Goal: Task Accomplishment & Management: Manage account settings

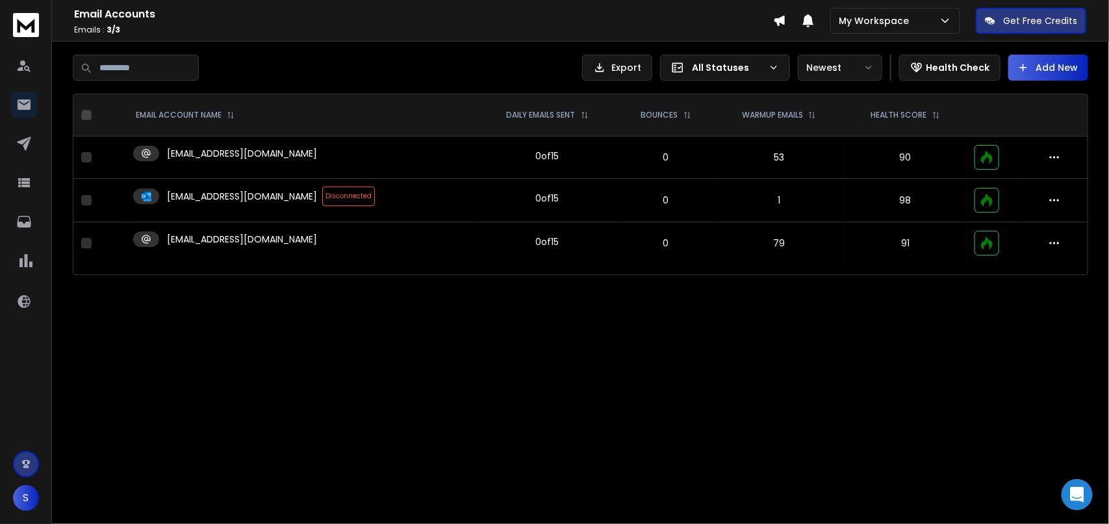
click at [1057, 160] on icon at bounding box center [1055, 157] width 12 height 12
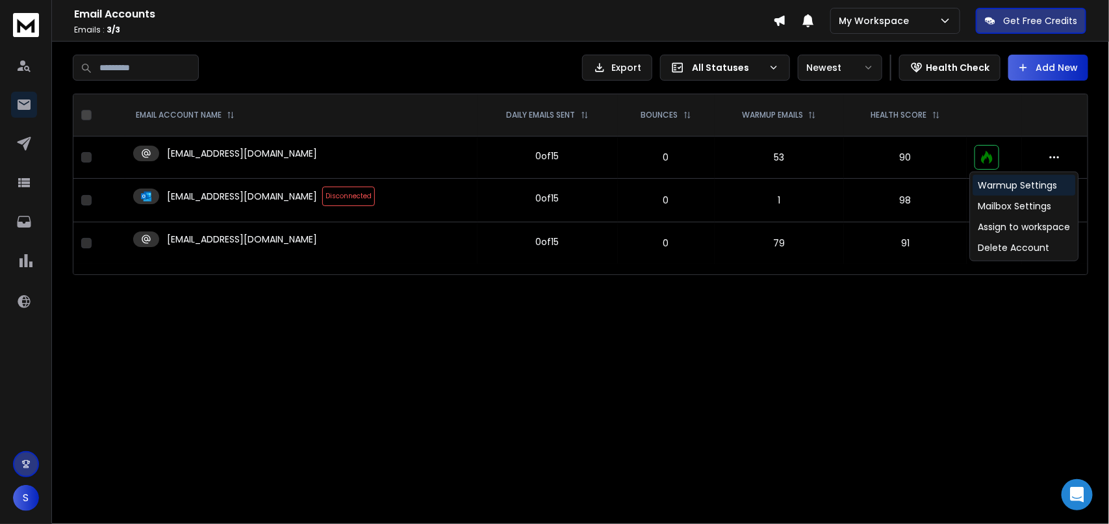
click at [1034, 187] on div "Warmup Settings" at bounding box center [1024, 185] width 103 height 21
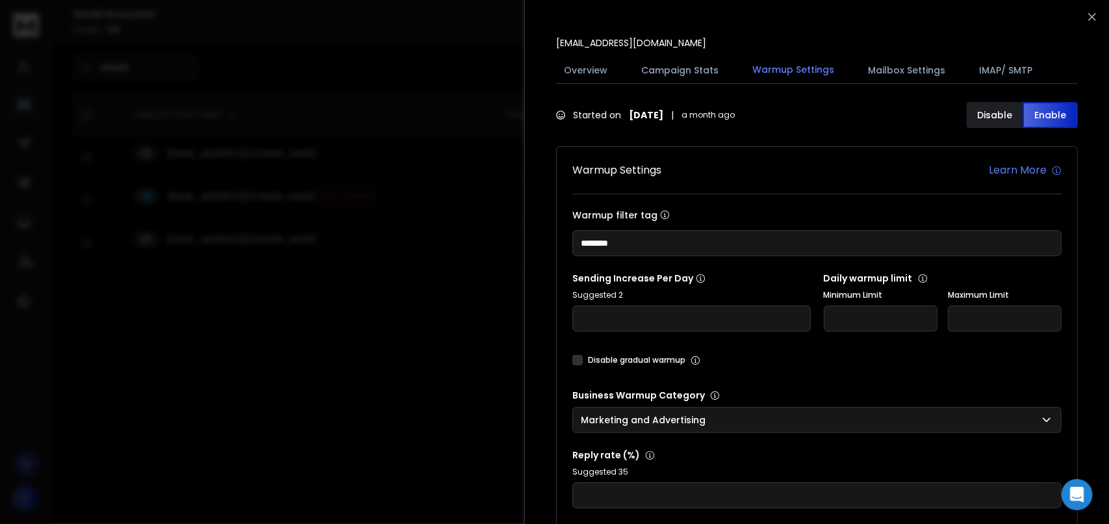
click at [680, 63] on button "Campaign Stats" at bounding box center [679, 70] width 93 height 29
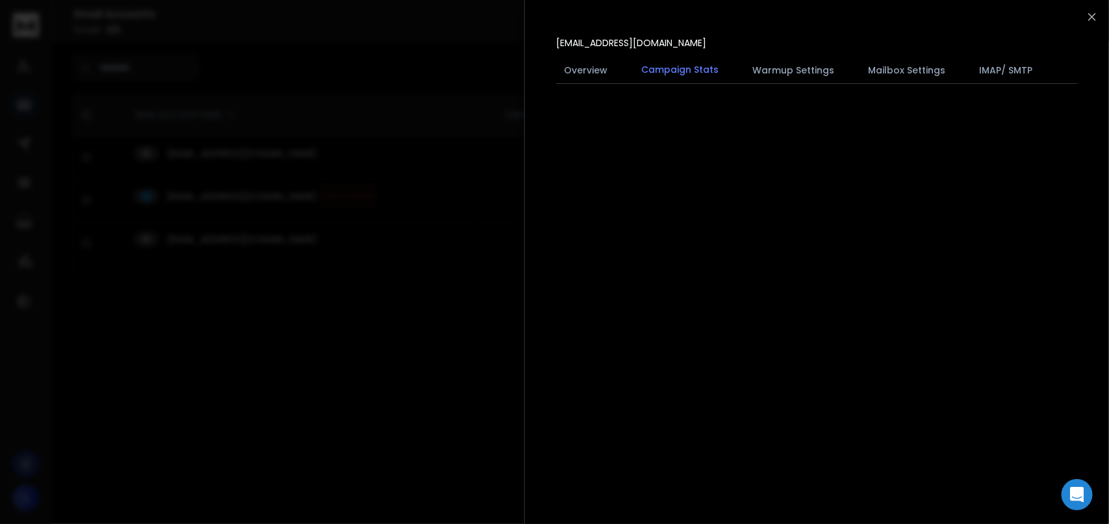
click at [580, 57] on button "Overview" at bounding box center [585, 70] width 59 height 29
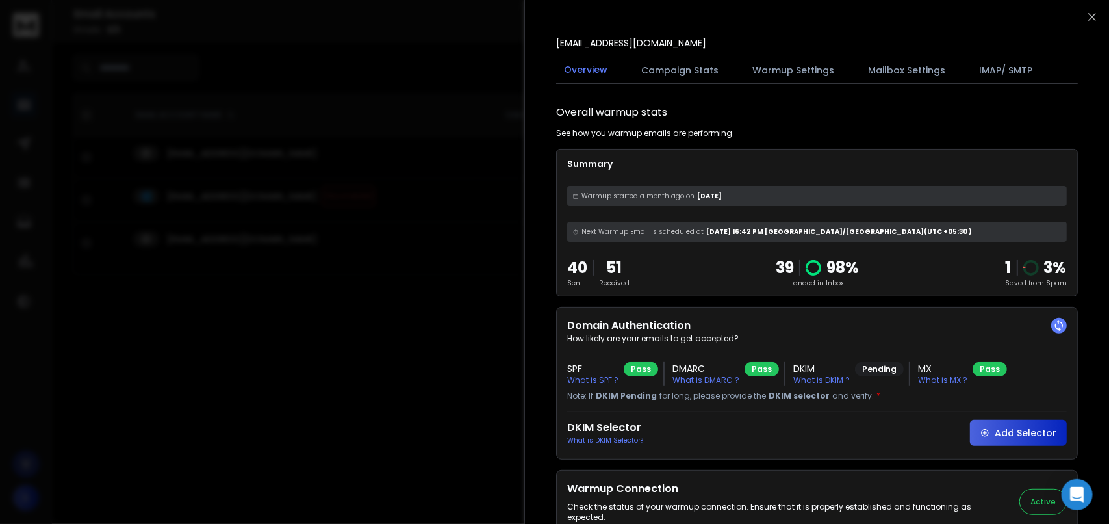
scroll to position [81, 0]
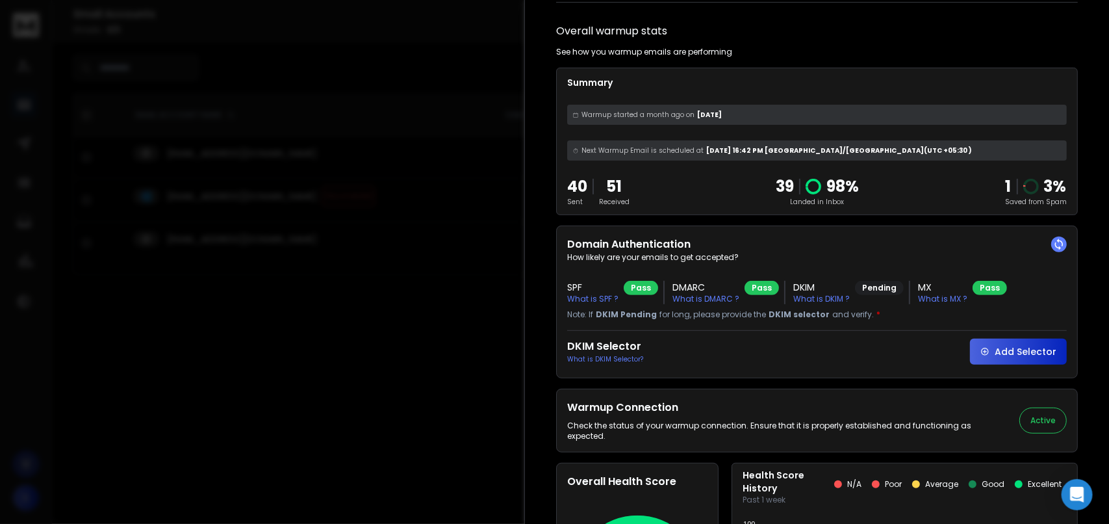
click at [461, 368] on div at bounding box center [554, 262] width 1109 height 524
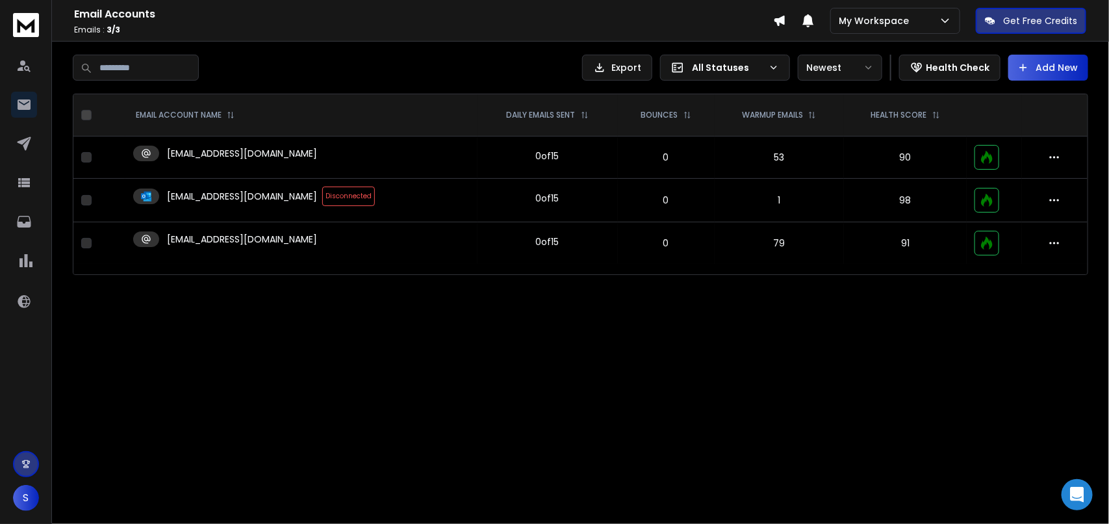
click at [1060, 198] on icon at bounding box center [1055, 200] width 12 height 12
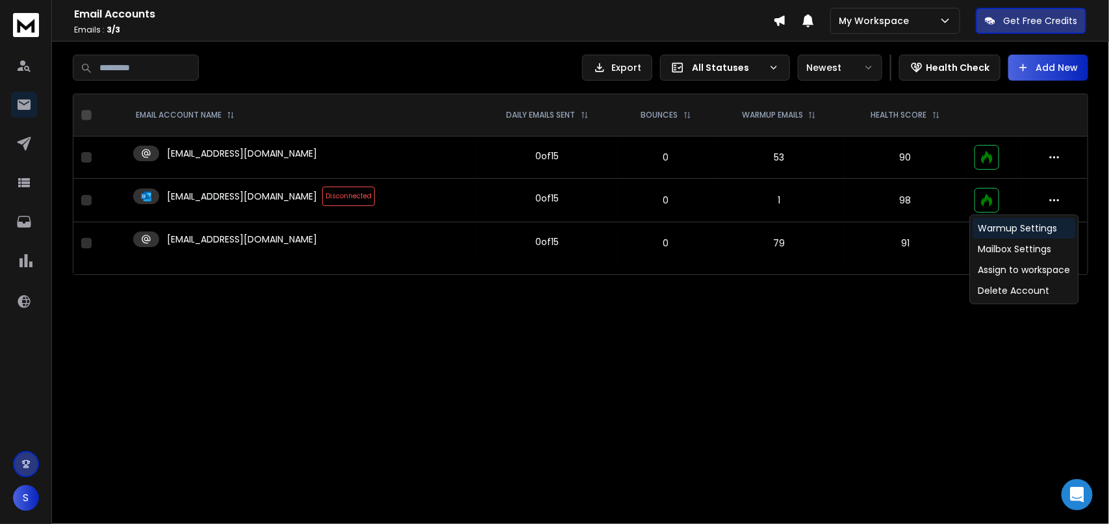
click at [1023, 234] on div "Warmup Settings" at bounding box center [1024, 228] width 103 height 21
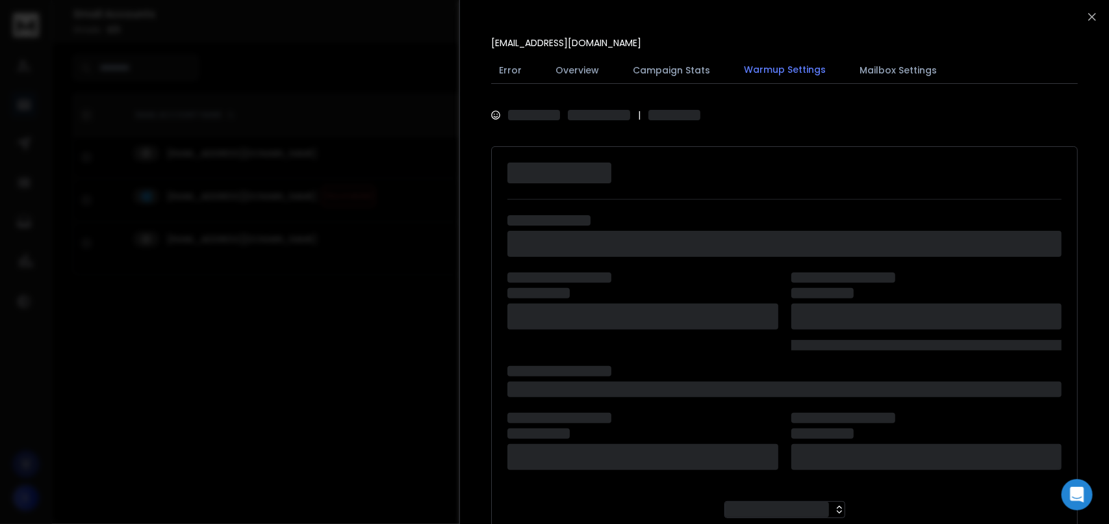
click at [511, 69] on button "Error" at bounding box center [510, 70] width 38 height 29
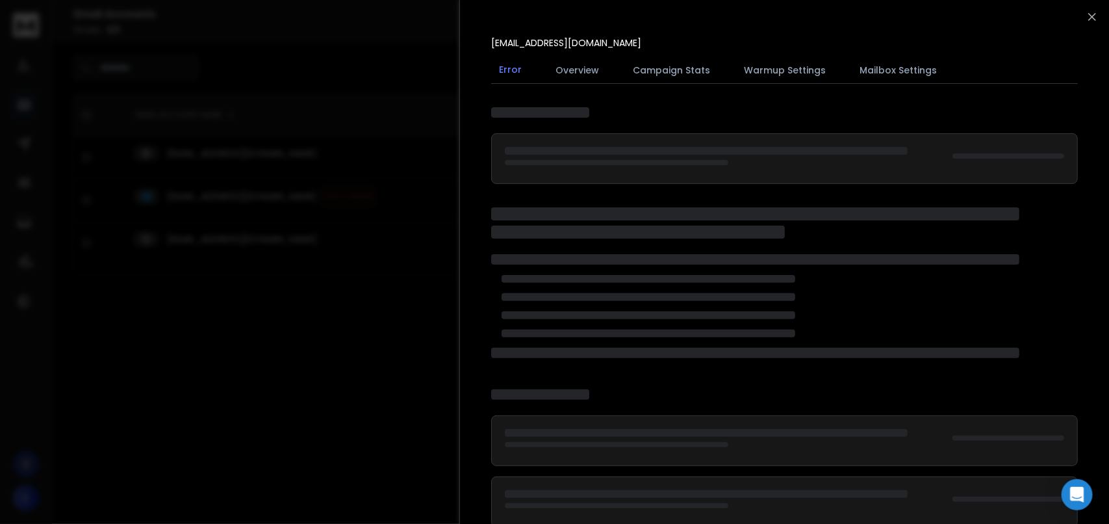
click at [586, 67] on button "Overview" at bounding box center [577, 70] width 59 height 29
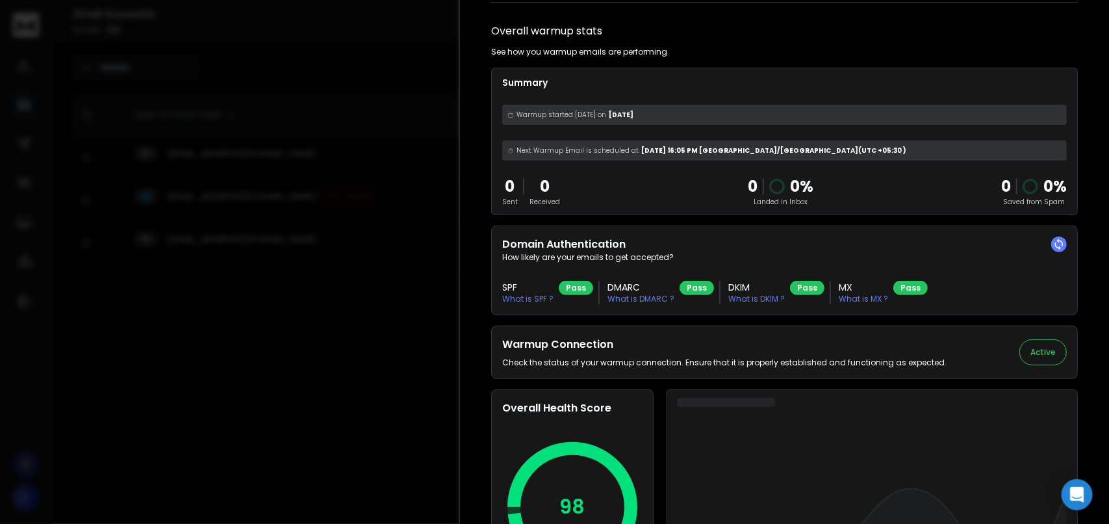
click at [385, 290] on div at bounding box center [554, 262] width 1109 height 524
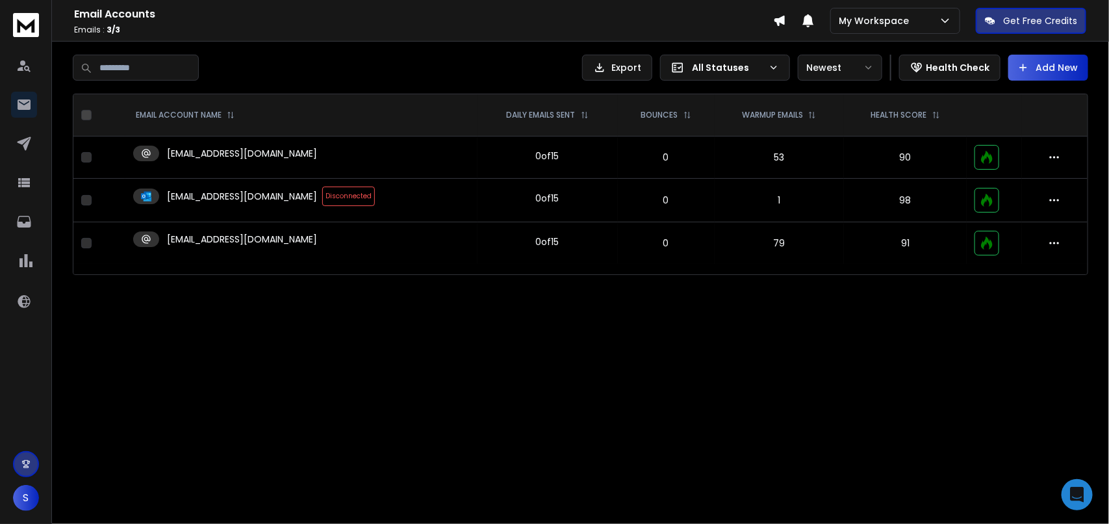
click at [1057, 249] on icon at bounding box center [1055, 243] width 12 height 12
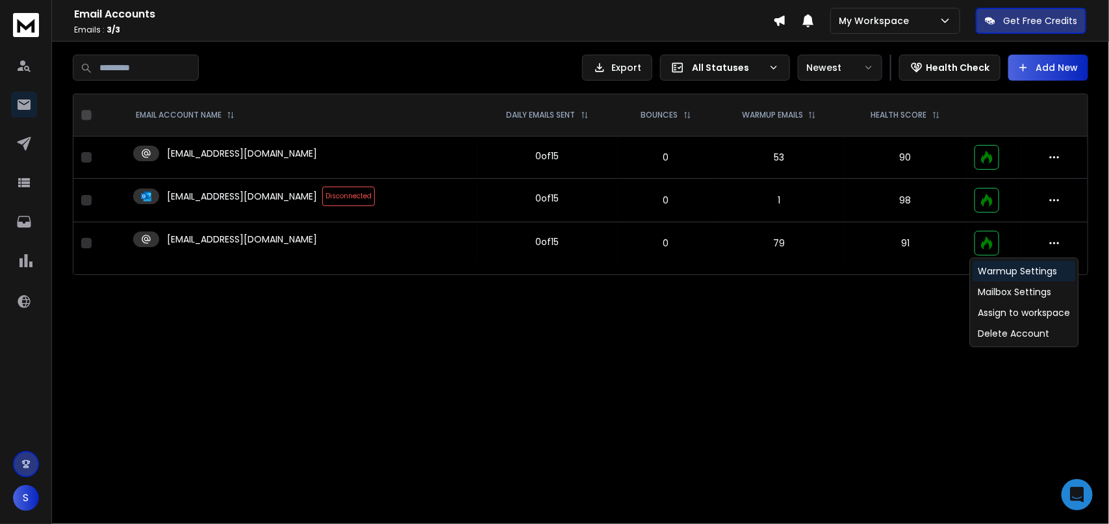
click at [1020, 270] on div "Warmup Settings" at bounding box center [1024, 271] width 103 height 21
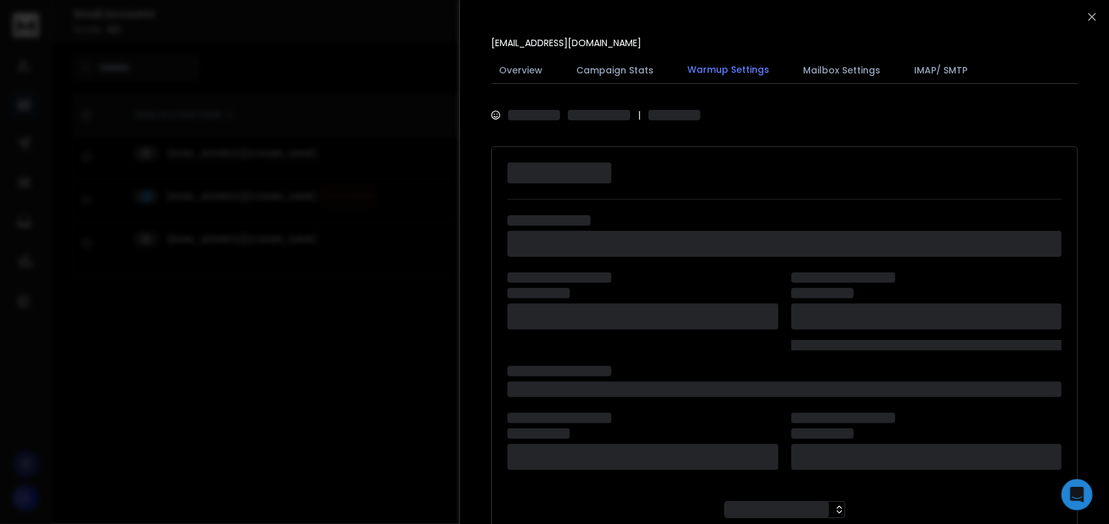
click at [602, 66] on button "Campaign Stats" at bounding box center [614, 70] width 93 height 29
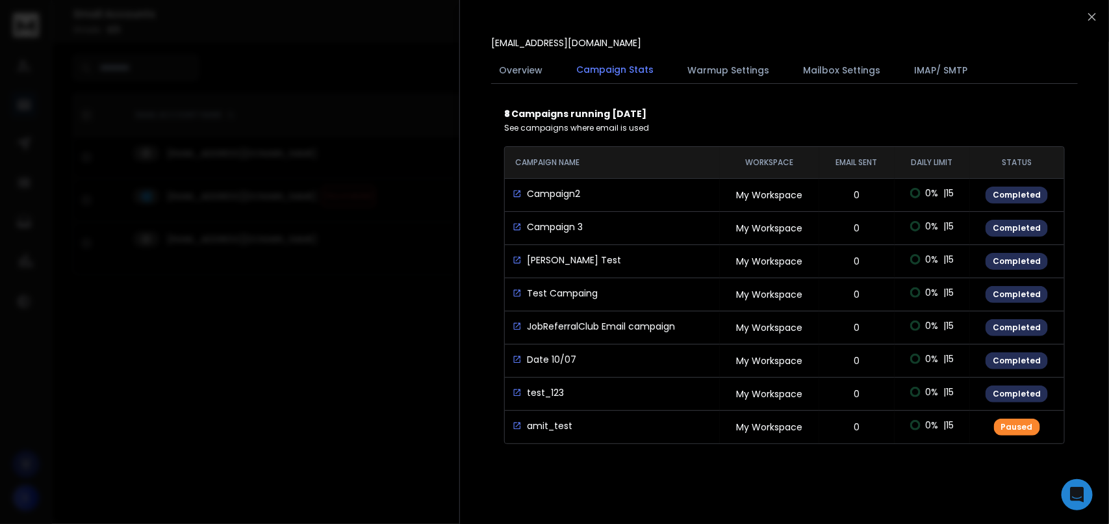
click at [521, 53] on div "[EMAIL_ADDRESS][DOMAIN_NAME] Overview Campaign Stats Warmup Settings Mailbox Se…" at bounding box center [785, 247] width 618 height 462
click at [526, 67] on button "Overview" at bounding box center [520, 70] width 59 height 29
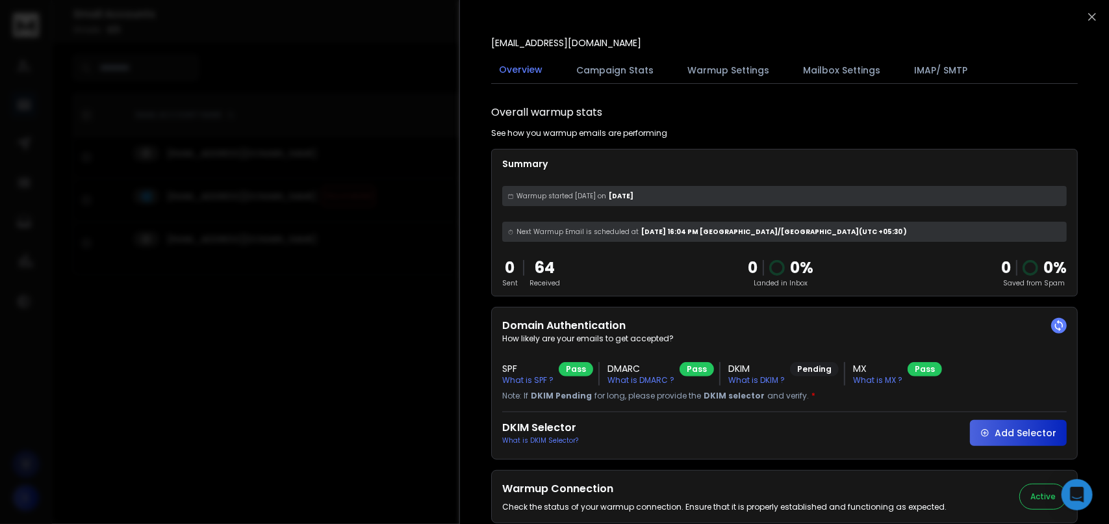
click at [1082, 16] on div "[EMAIL_ADDRESS][DOMAIN_NAME] Overview Campaign Stats Warmup Settings Mailbox Se…" at bounding box center [785, 534] width 618 height 1036
click at [1088, 14] on icon "button" at bounding box center [1092, 16] width 13 height 13
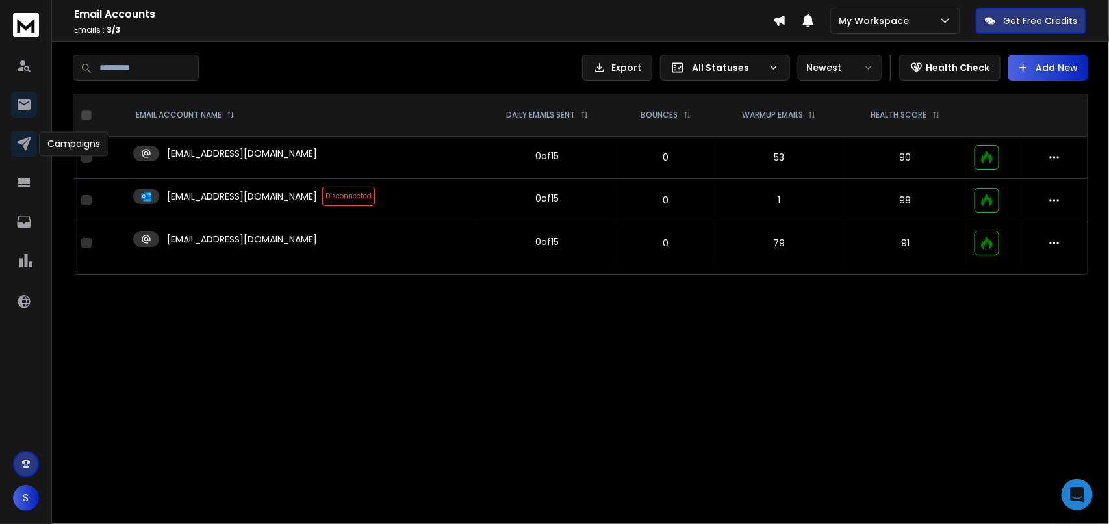
click at [28, 147] on icon at bounding box center [24, 144] width 16 height 16
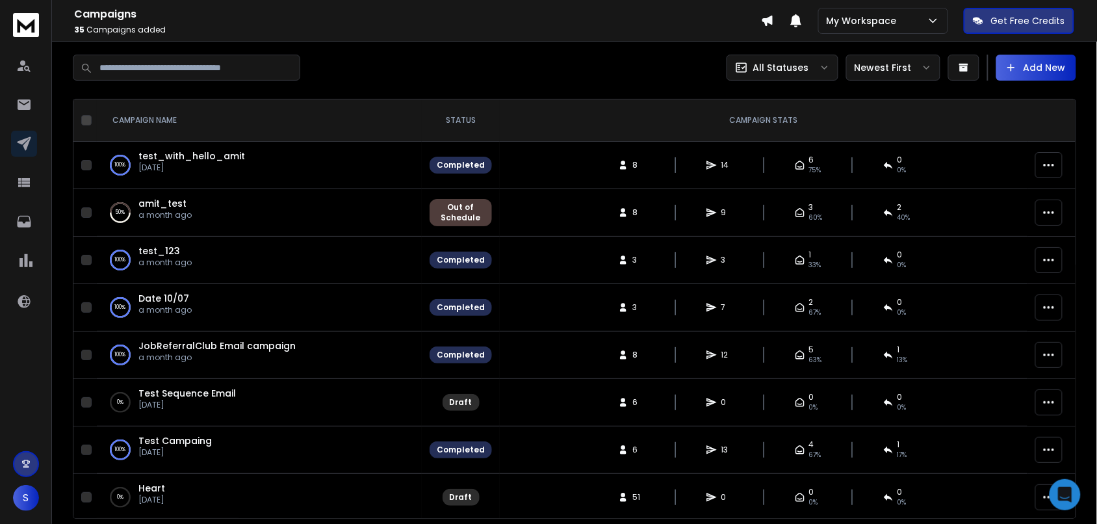
click at [149, 195] on td "50 % amit_test a month ago" at bounding box center [259, 212] width 325 height 47
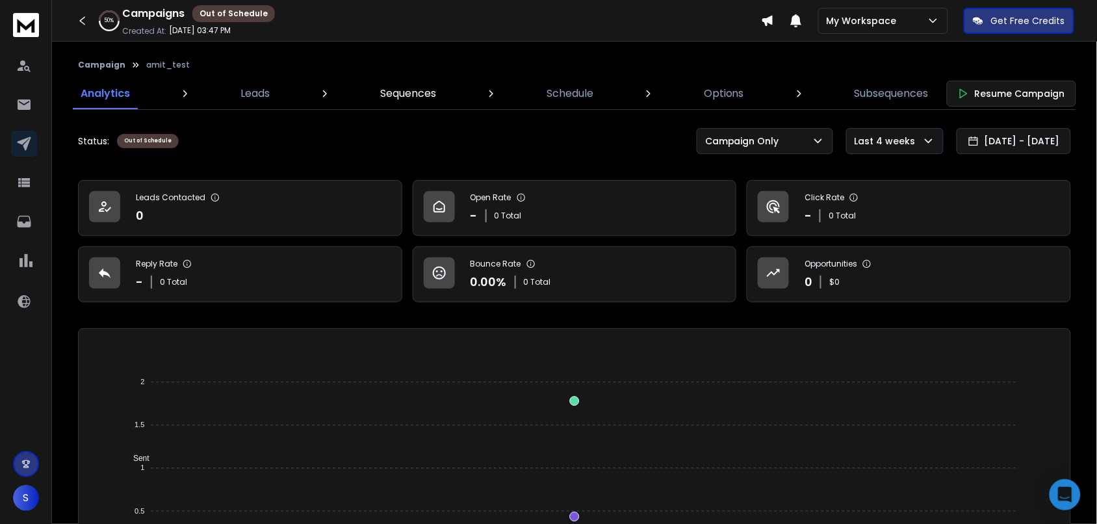
click at [390, 99] on p "Sequences" at bounding box center [408, 94] width 56 height 16
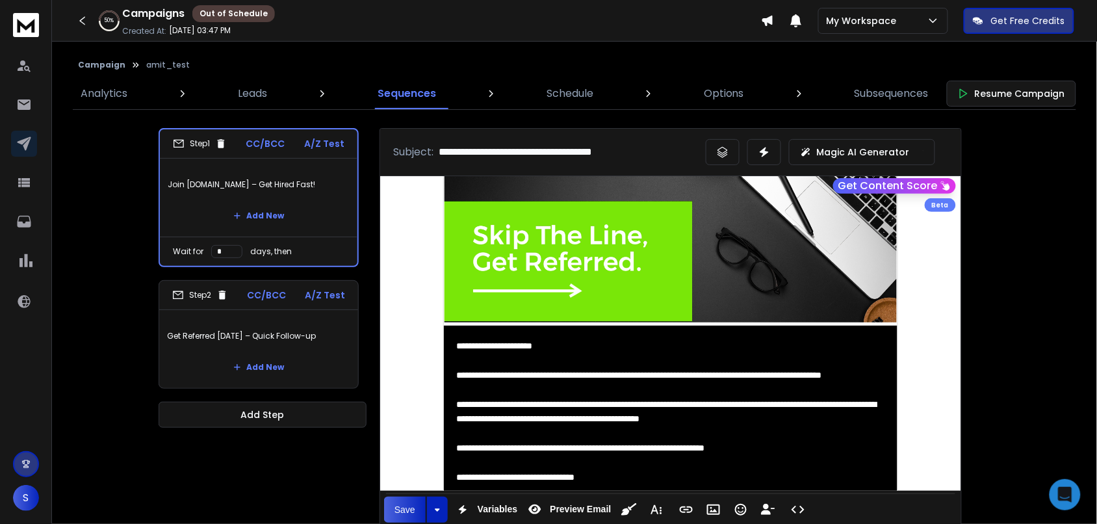
scroll to position [325, 0]
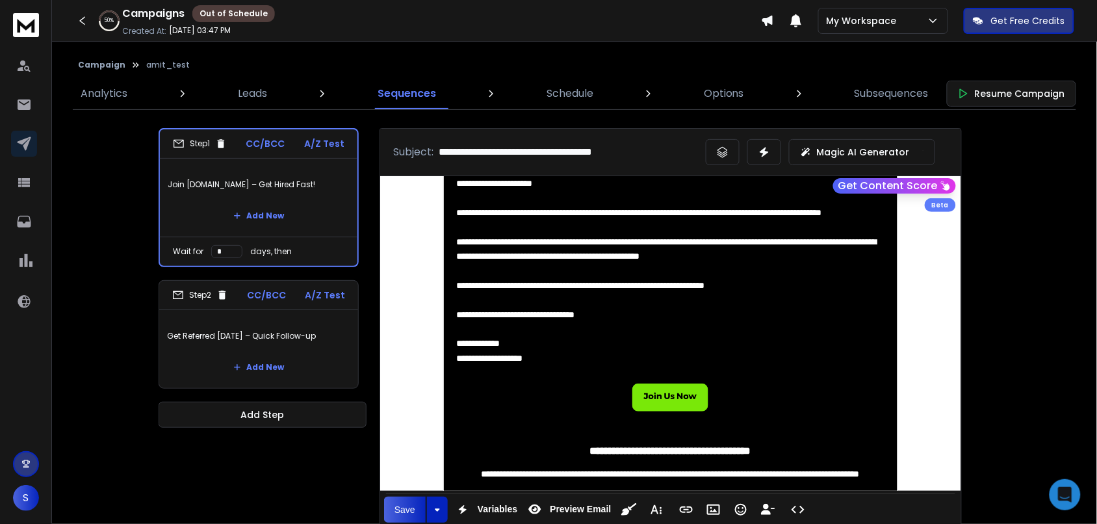
click at [342, 328] on p "Get Referred [DATE] – Quick Follow-up" at bounding box center [258, 336] width 183 height 36
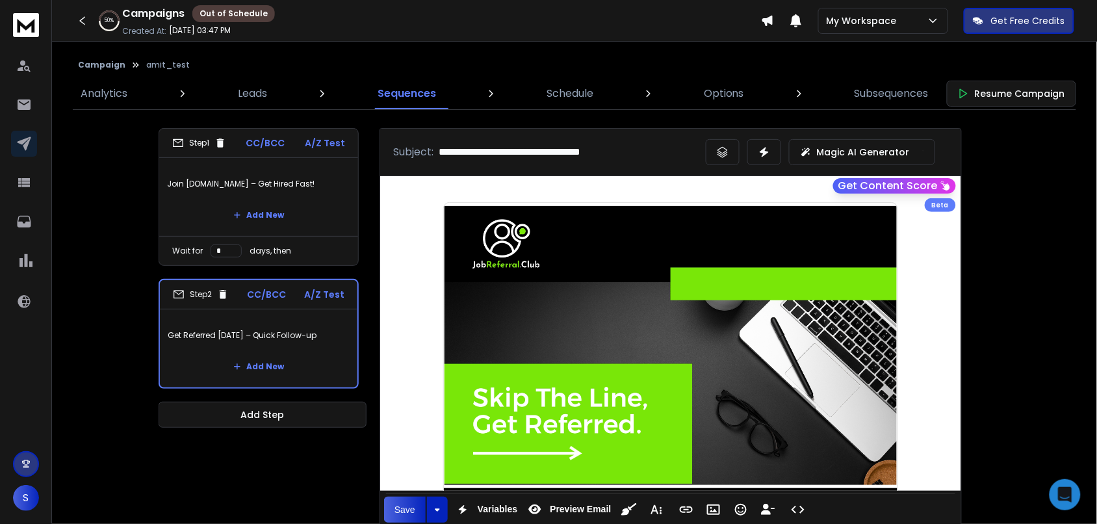
drag, startPoint x: 229, startPoint y: 250, endPoint x: 213, endPoint y: 251, distance: 15.6
click at [213, 251] on input "*" at bounding box center [226, 250] width 31 height 13
click at [329, 338] on p "Get Referred [DATE] – Quick Follow-up" at bounding box center [259, 335] width 182 height 36
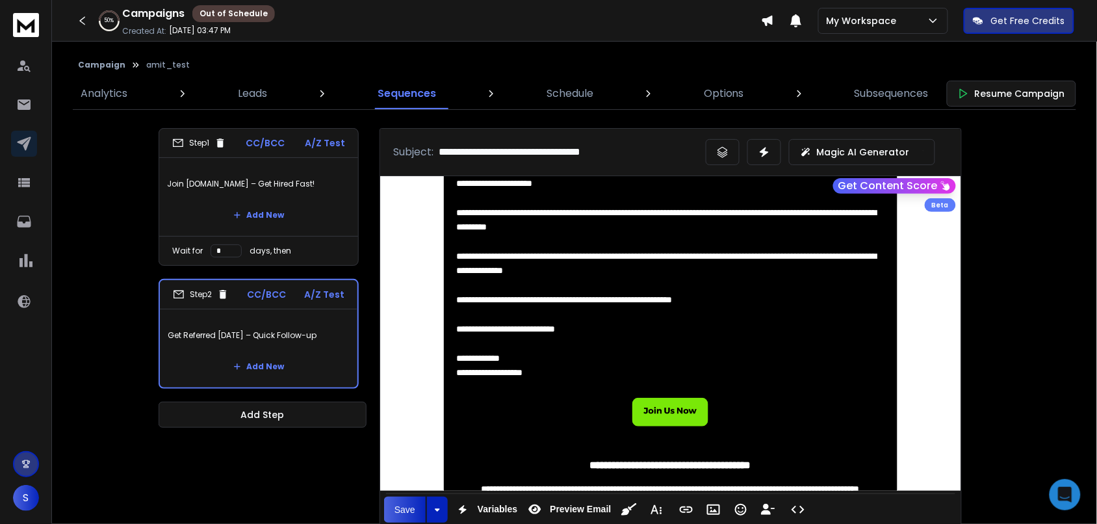
scroll to position [244, 0]
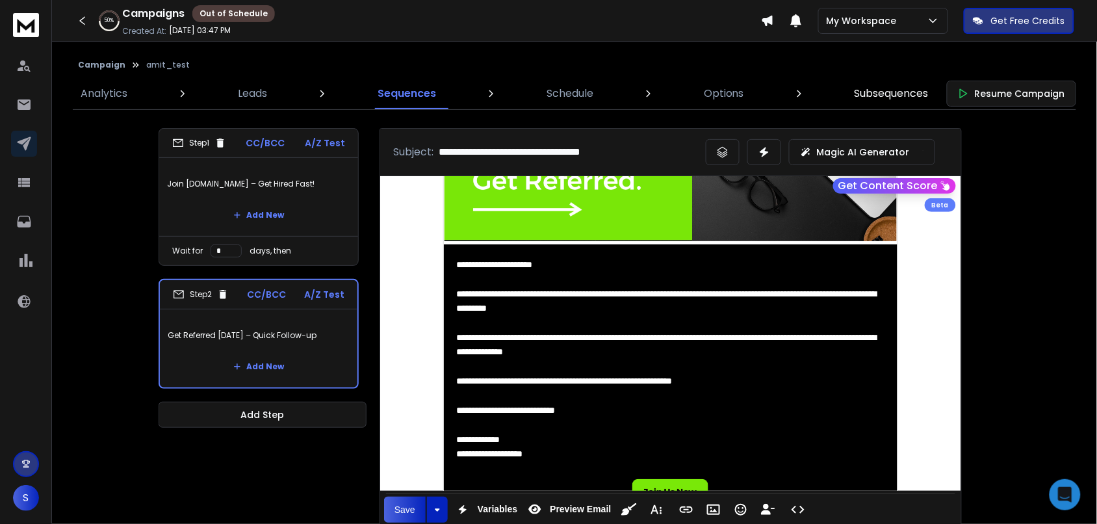
type input "**********"
click at [901, 93] on p "Subsequences" at bounding box center [891, 94] width 74 height 16
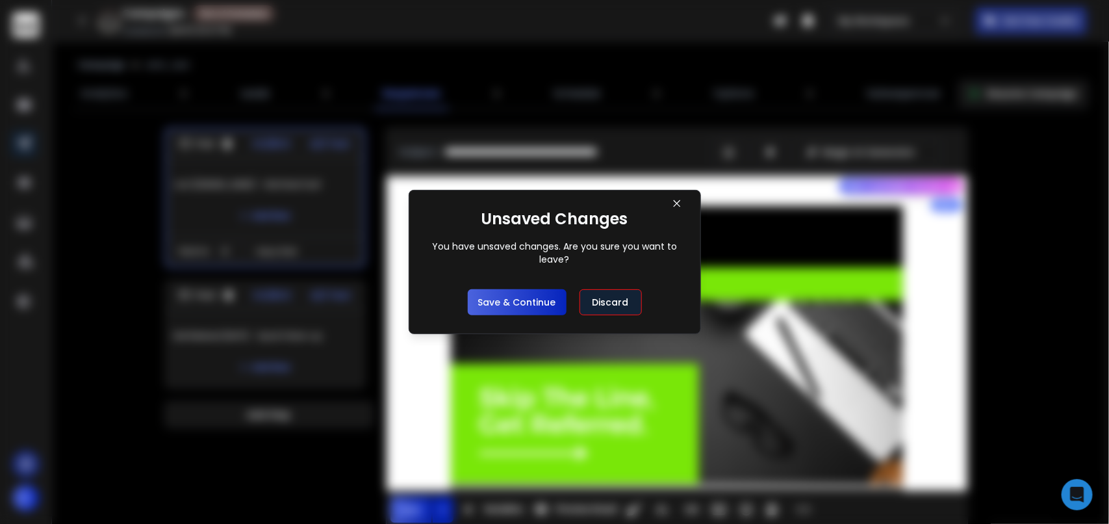
click at [533, 300] on button "Save & Continue" at bounding box center [517, 302] width 99 height 26
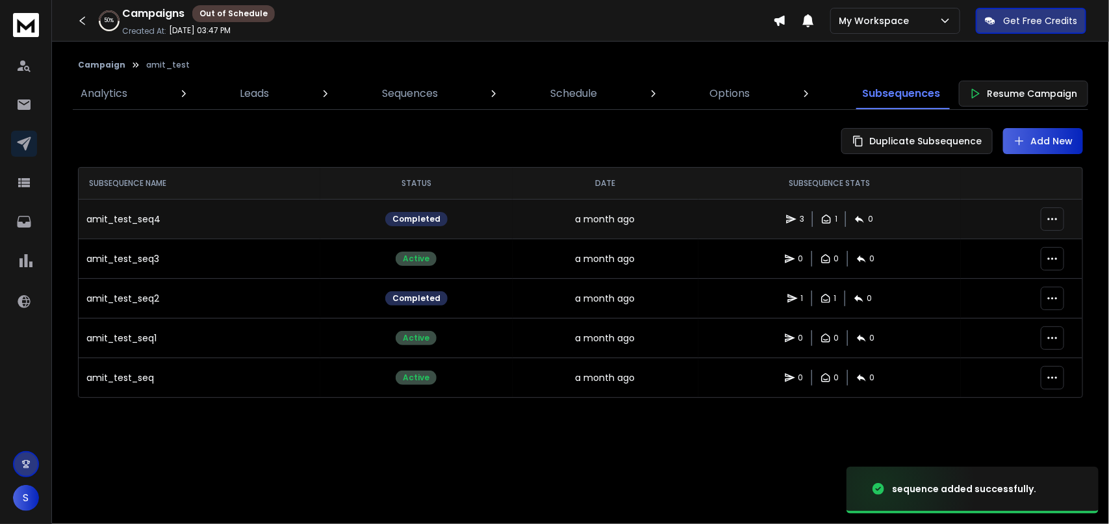
click at [148, 218] on td "amit_test_seq4" at bounding box center [200, 219] width 242 height 40
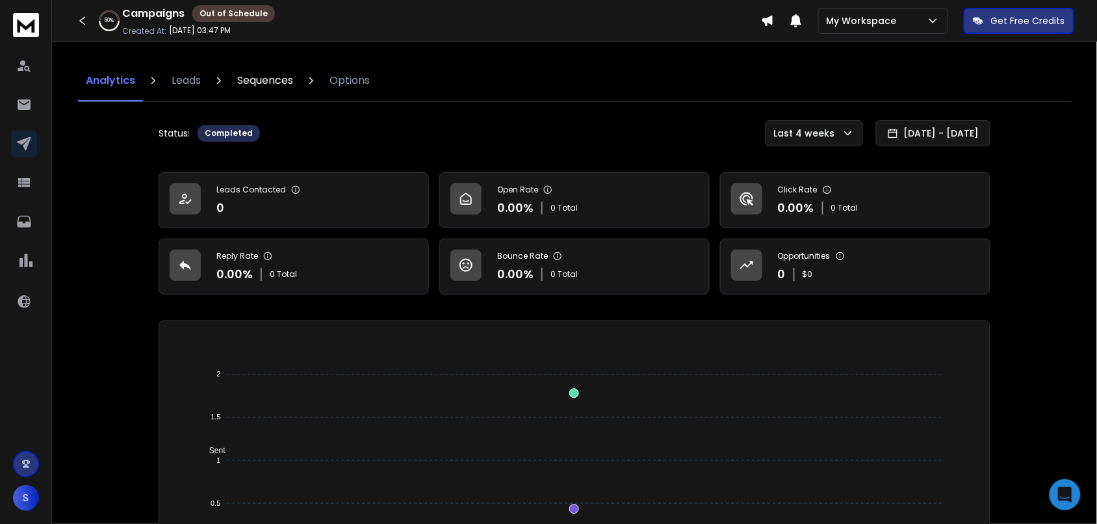
drag, startPoint x: 255, startPoint y: 79, endPoint x: 262, endPoint y: 80, distance: 6.6
click at [257, 79] on p "Sequences" at bounding box center [265, 81] width 56 height 16
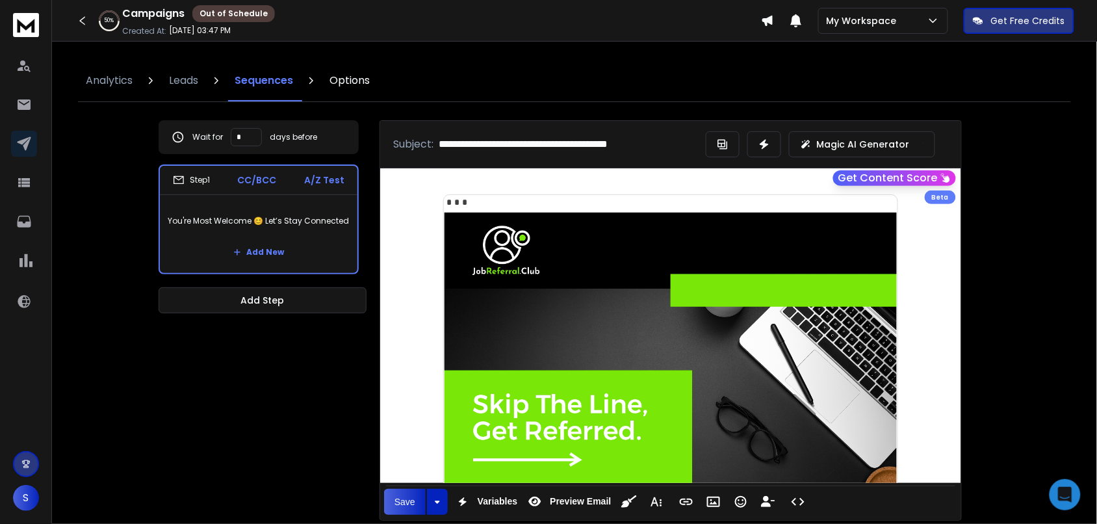
click at [345, 81] on p "Options" at bounding box center [349, 81] width 40 height 16
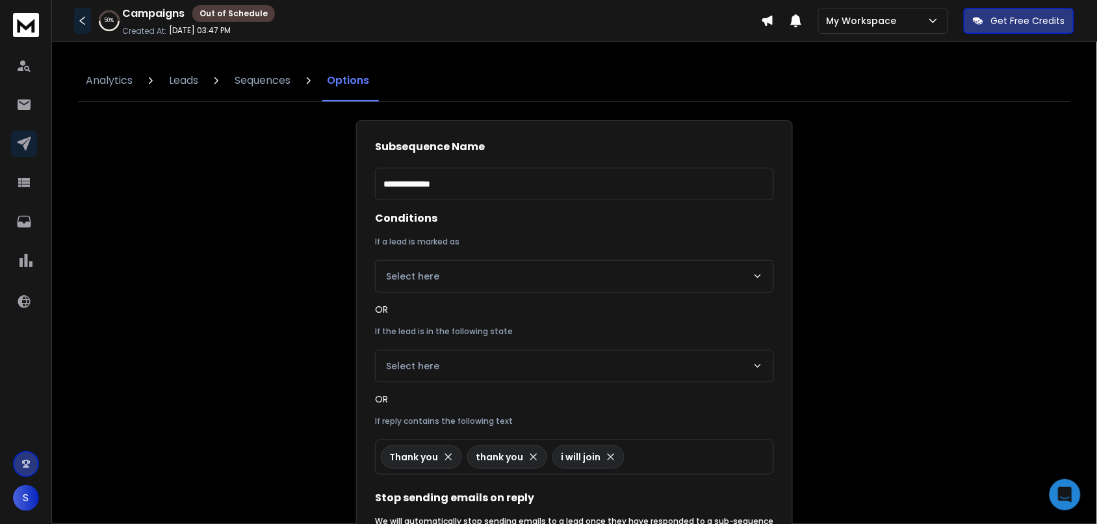
click at [85, 23] on icon at bounding box center [83, 21] width 12 height 12
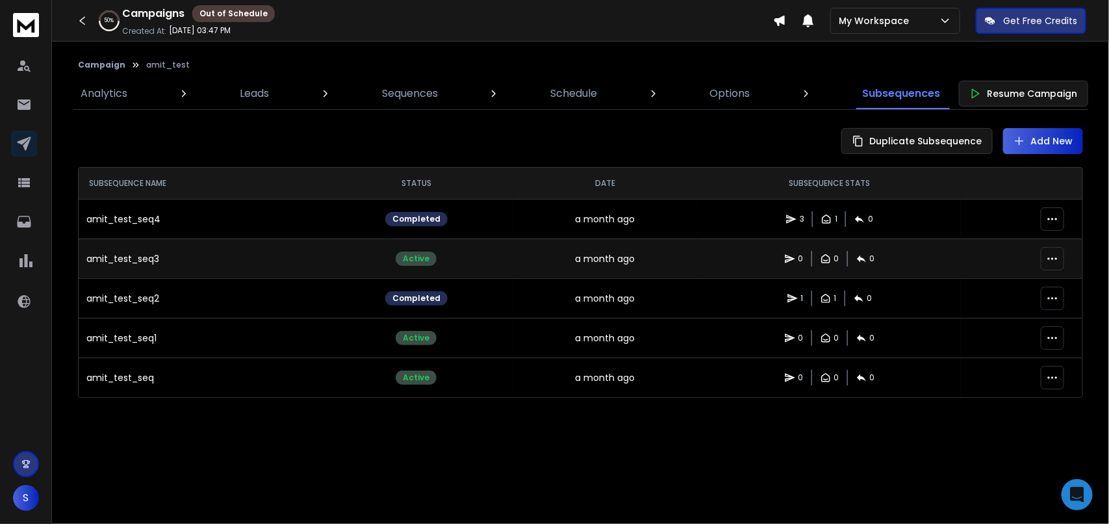
click at [164, 263] on td "amit_test_seq3" at bounding box center [200, 258] width 242 height 40
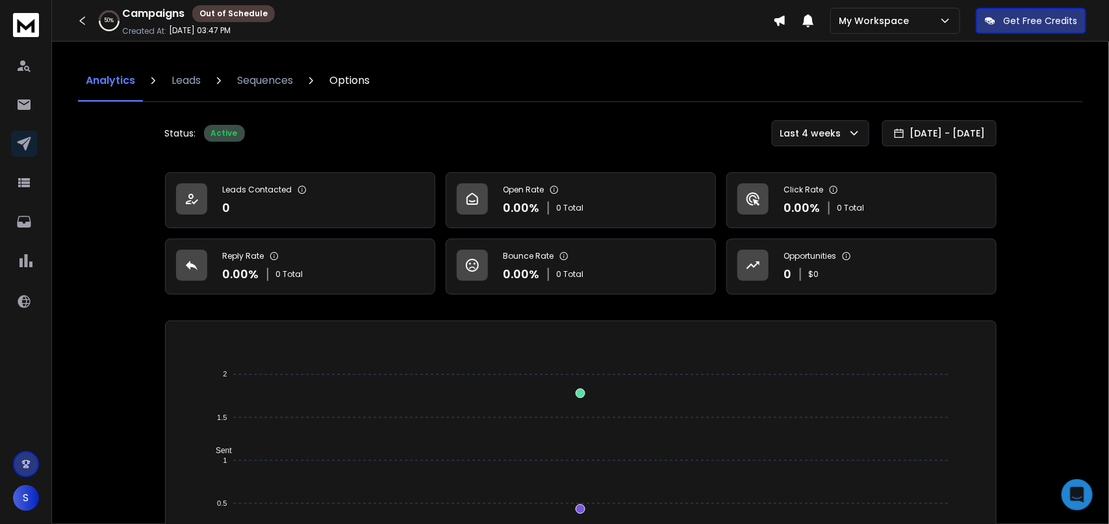
click at [351, 73] on p "Options" at bounding box center [349, 81] width 40 height 16
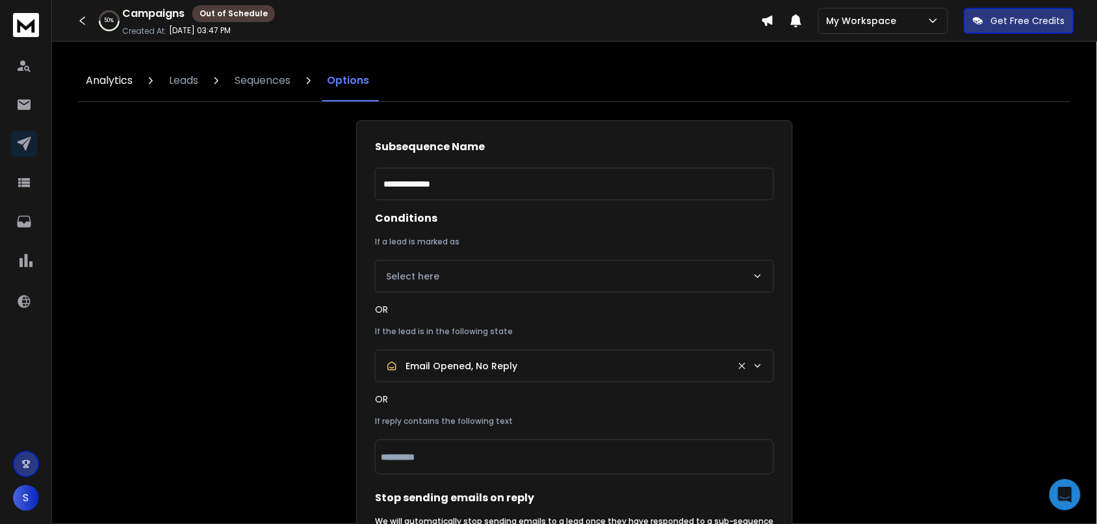
drag, startPoint x: 110, startPoint y: 75, endPoint x: 197, endPoint y: 108, distance: 92.5
click at [110, 75] on p "Analytics" at bounding box center [109, 81] width 47 height 16
